Goal: Task Accomplishment & Management: Manage account settings

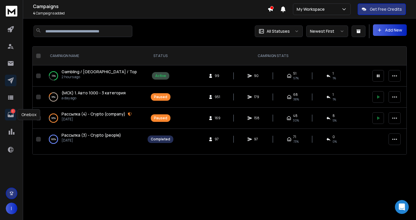
click at [14, 114] on link "1" at bounding box center [11, 115] width 12 height 12
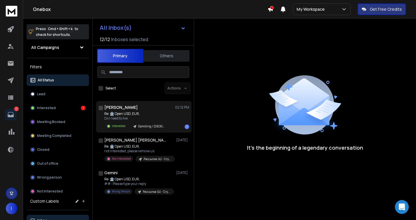
click at [133, 111] on p "Re: 🏦 Open USD, EUR," at bounding box center [136, 113] width 65 height 5
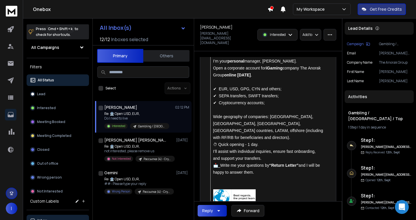
scroll to position [265, 0]
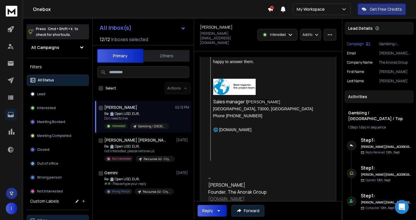
click at [245, 211] on button "Forward" at bounding box center [247, 211] width 33 height 12
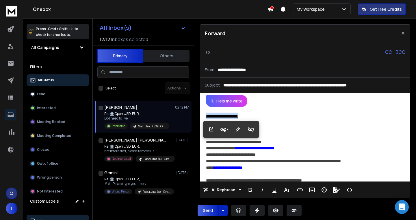
drag, startPoint x: 259, startPoint y: 117, endPoint x: 211, endPoint y: 106, distance: 49.4
click at [211, 107] on div "**********" at bounding box center [305, 144] width 210 height 75
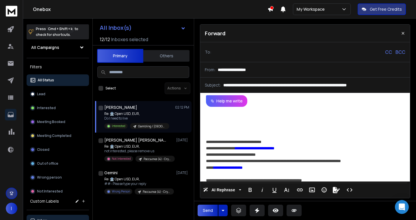
click at [235, 50] on input at bounding box center [233, 52] width 40 height 10
paste input "**********"
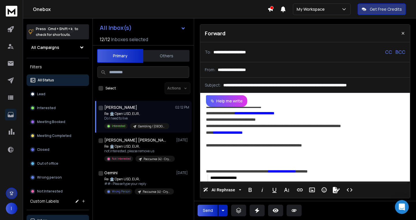
scroll to position [32, 0]
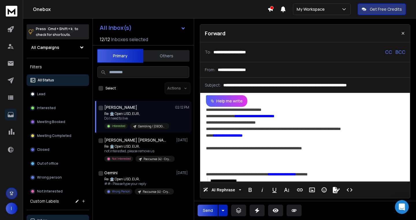
type input "**********"
click at [208, 209] on button "Send" at bounding box center [208, 210] width 20 height 12
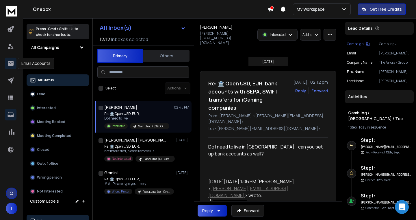
click at [10, 61] on icon at bounding box center [11, 63] width 6 height 5
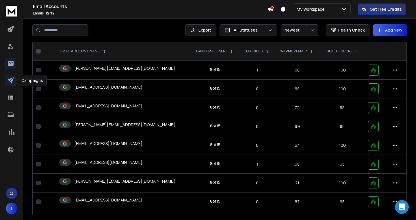
click at [11, 84] on link at bounding box center [11, 81] width 12 height 12
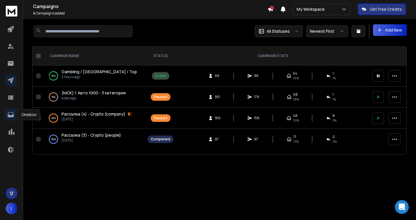
click at [9, 115] on icon at bounding box center [11, 114] width 6 height 5
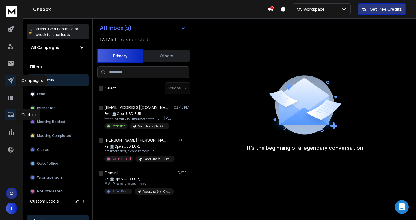
click at [11, 79] on icon at bounding box center [11, 80] width 6 height 6
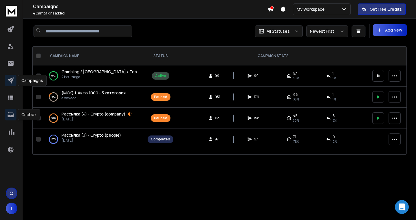
click at [11, 113] on icon at bounding box center [10, 114] width 7 height 7
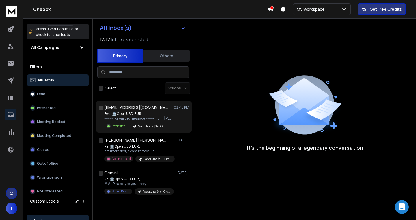
click at [129, 117] on p "---------- Forwarded message --------- From: [PERSON_NAME]" at bounding box center [138, 118] width 69 height 5
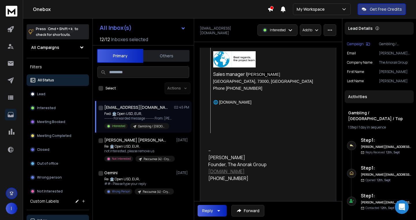
scroll to position [390, 0]
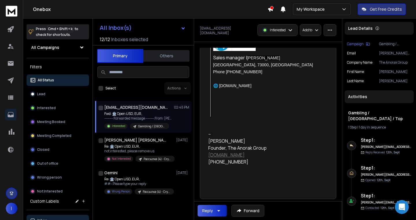
click at [262, 206] on p "View all 2 replies" at bounding box center [271, 208] width 25 height 5
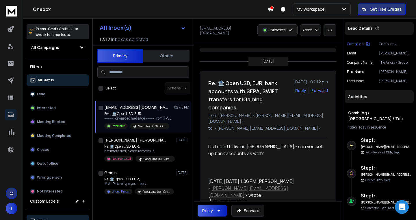
scroll to position [537, 0]
drag, startPoint x: 246, startPoint y: 90, endPoint x: 301, endPoint y: 93, distance: 55.2
click at [301, 113] on p "from: [PERSON_NAME] <[PERSON_NAME][EMAIL_ADDRESS][DOMAIN_NAME]>" at bounding box center [268, 119] width 120 height 12
copy p "[PERSON_NAME][EMAIL_ADDRESS][DOMAIN_NAME]"
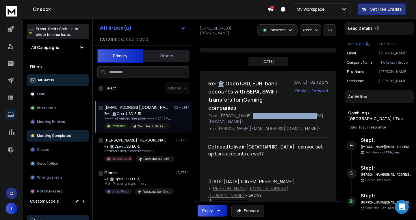
scroll to position [99, 0]
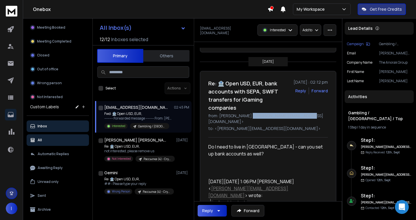
click at [48, 137] on button "All" at bounding box center [58, 140] width 62 height 12
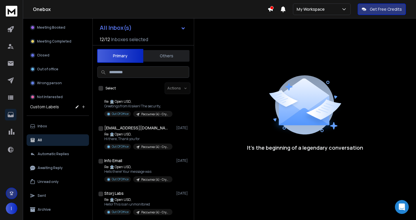
scroll to position [0, 0]
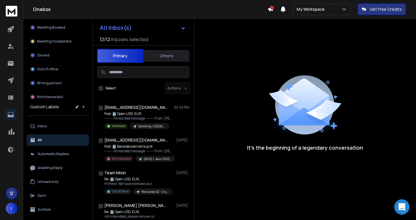
click at [398, 204] on icon "Open Intercom Messenger" at bounding box center [402, 207] width 8 height 8
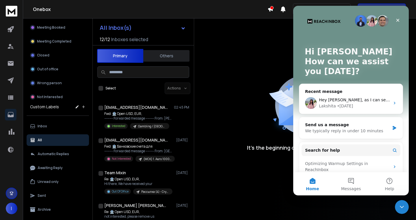
click at [349, 186] on span "Messages" at bounding box center [351, 188] width 20 height 4
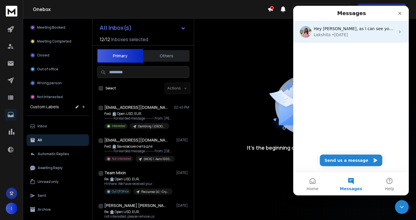
click at [344, 34] on div "• [DATE]" at bounding box center [340, 35] width 16 height 6
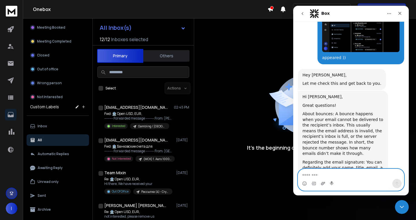
scroll to position [6706, 0]
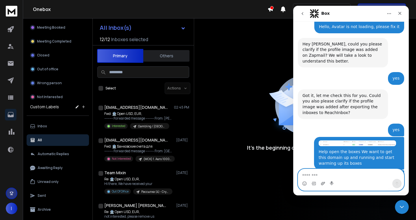
click at [322, 184] on icon "Upload attachment" at bounding box center [323, 182] width 4 height 3
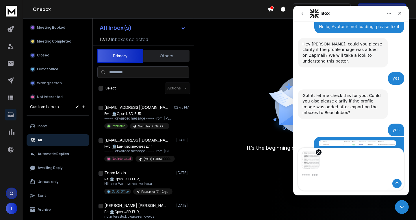
scroll to position [6727, 0]
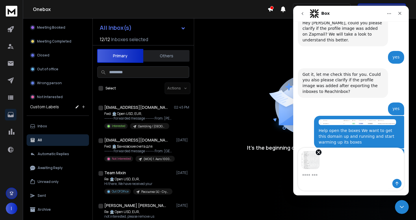
type textarea "**********"
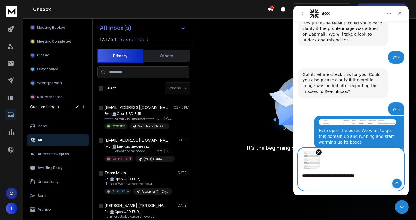
click at [396, 183] on icon "Send a message…" at bounding box center [397, 183] width 3 height 4
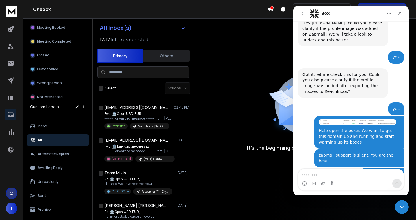
scroll to position [6782, 0]
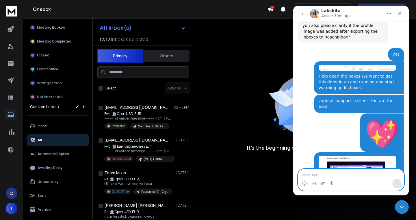
paste textarea "**********"
type textarea "**********"
click at [399, 181] on icon "Send a message…" at bounding box center [397, 183] width 5 height 5
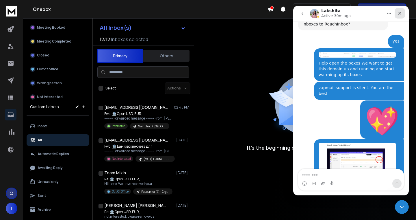
click at [401, 12] on icon "Close" at bounding box center [399, 13] width 3 height 3
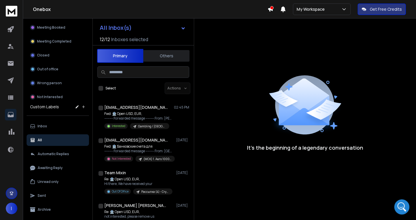
click at [397, 202] on div "Open Intercom Messenger" at bounding box center [400, 205] width 19 height 19
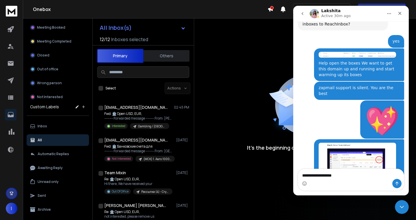
type textarea "**********"
click at [397, 182] on icon "Send a message…" at bounding box center [397, 183] width 3 height 4
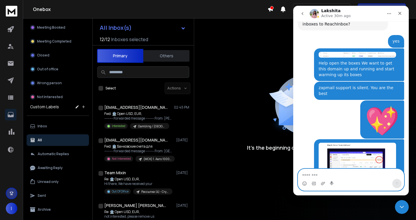
scroll to position [6808, 0]
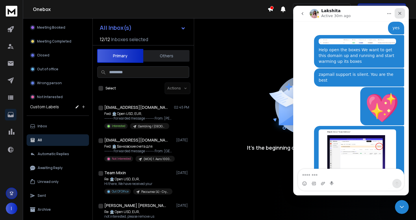
click at [400, 16] on div "Close" at bounding box center [400, 13] width 10 height 10
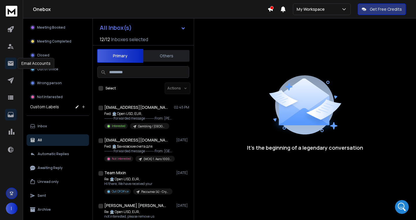
click at [10, 65] on icon at bounding box center [11, 63] width 6 height 5
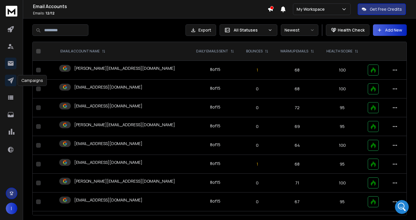
click at [10, 78] on icon at bounding box center [10, 80] width 7 height 7
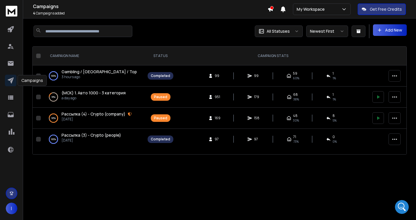
click at [92, 75] on p "3 hours ago" at bounding box center [99, 77] width 75 height 5
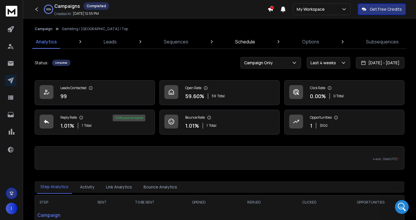
click at [239, 41] on p "Schedule" at bounding box center [245, 41] width 20 height 7
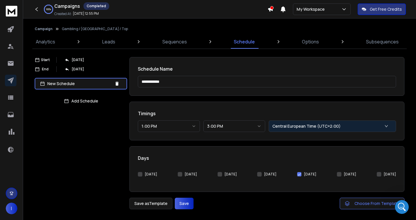
drag, startPoint x: 342, startPoint y: 125, endPoint x: 287, endPoint y: 120, distance: 55.1
click at [287, 120] on button "Central European Time (UTC+2:00)" at bounding box center [332, 126] width 127 height 12
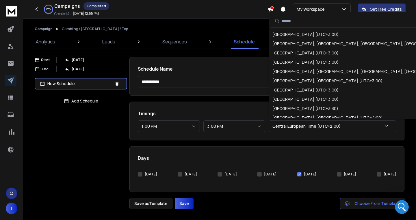
scroll to position [302, 0]
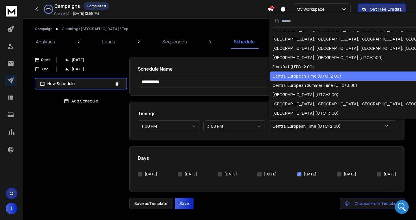
drag, startPoint x: 342, startPoint y: 73, endPoint x: 272, endPoint y: 77, distance: 70.3
click at [272, 77] on div "Central European Time (UTC+2:00)" at bounding box center [415, 75] width 291 height 9
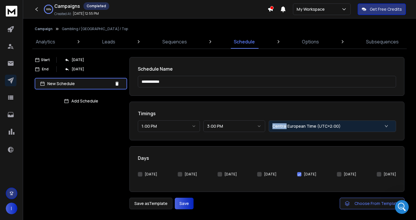
click at [318, 125] on p "Central European Time (UTC+2:00)" at bounding box center [307, 126] width 70 height 6
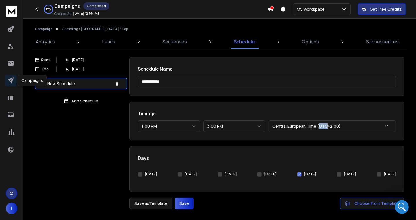
click at [10, 79] on icon at bounding box center [11, 80] width 6 height 6
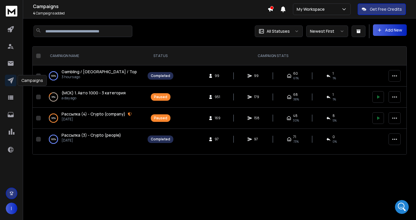
click at [377, 96] on icon at bounding box center [378, 96] width 5 height 5
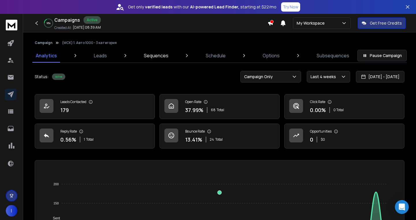
click at [152, 52] on p "Sequences" at bounding box center [156, 55] width 25 height 7
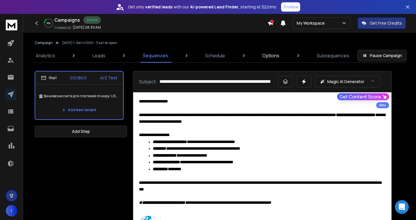
click at [268, 57] on p "Options" at bounding box center [270, 55] width 17 height 7
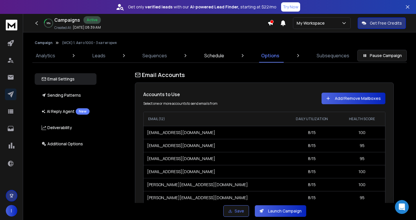
click at [221, 55] on p "Schedule" at bounding box center [214, 55] width 20 height 7
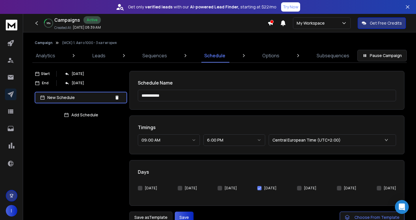
click at [306, 190] on div "[DATE]" at bounding box center [306, 187] width 19 height 5
click at [302, 189] on button "[DATE]" at bounding box center [299, 187] width 5 height 5
click at [141, 188] on button "[DATE]" at bounding box center [140, 187] width 5 height 5
click at [179, 189] on button "[DATE]" at bounding box center [180, 187] width 5 height 5
click at [218, 188] on button "[DATE]" at bounding box center [220, 187] width 5 height 5
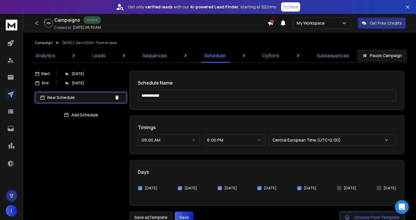
scroll to position [11, 0]
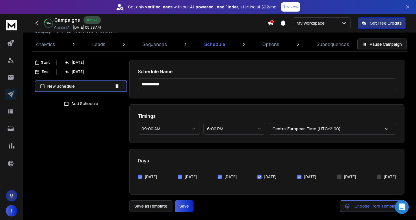
click at [187, 208] on button "Save" at bounding box center [184, 206] width 19 height 12
click at [10, 95] on icon at bounding box center [11, 94] width 6 height 6
